Goal: Task Accomplishment & Management: Manage account settings

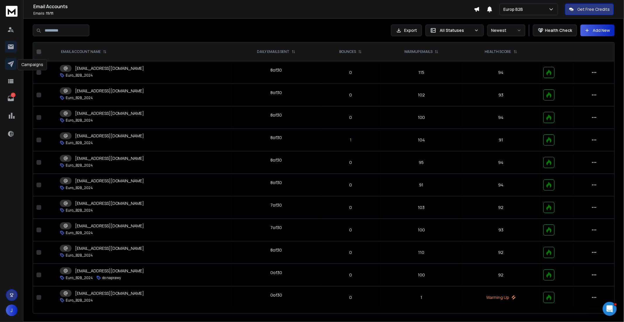
click at [9, 62] on icon at bounding box center [10, 63] width 7 height 7
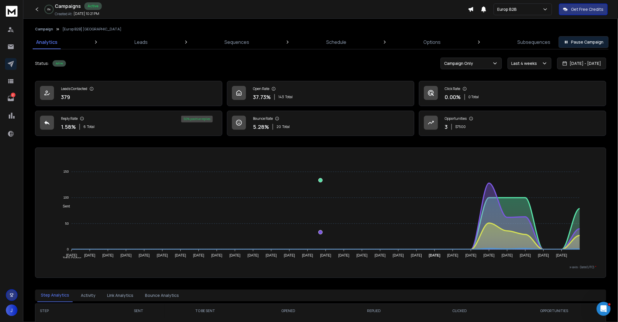
click at [574, 43] on button "Pause Campaign" at bounding box center [584, 42] width 50 height 12
click at [140, 43] on p "Leads" at bounding box center [140, 42] width 13 height 7
